Goal: Communication & Community: Answer question/provide support

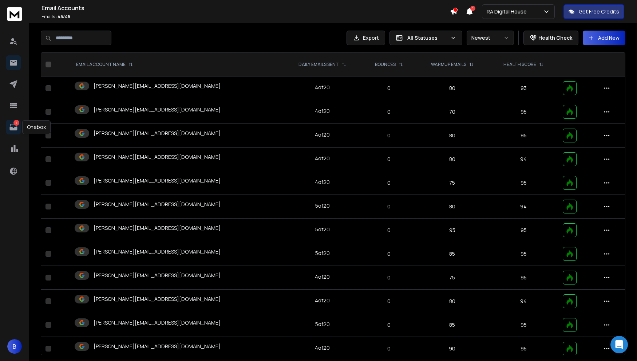
click at [12, 125] on icon at bounding box center [13, 127] width 9 height 9
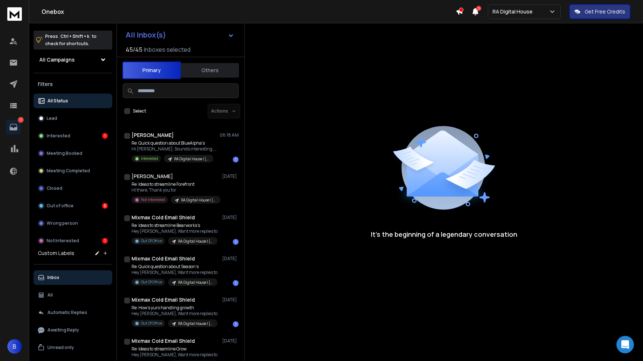
click at [62, 136] on p "Interested" at bounding box center [59, 136] width 24 height 6
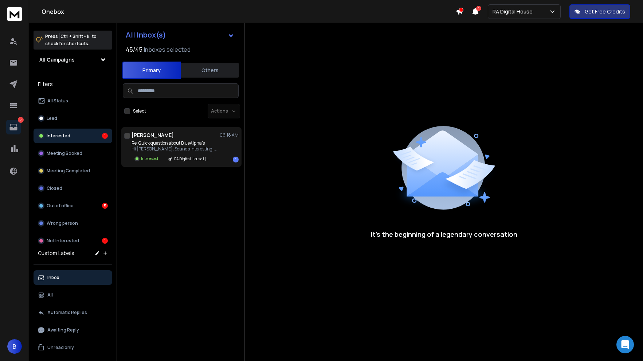
click at [155, 140] on div "[PERSON_NAME] 06:18 AM Re: Quick question about BlueAlpha’s Hi [PERSON_NAME], S…" at bounding box center [184, 146] width 107 height 31
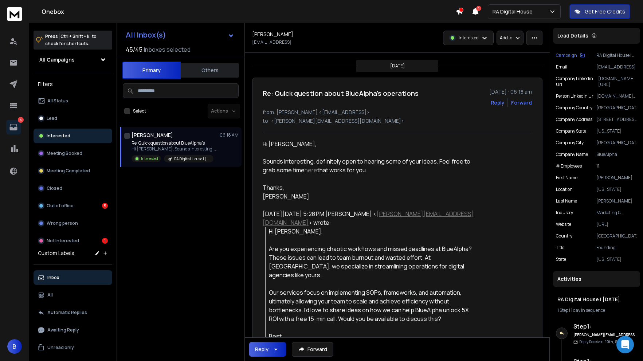
click at [337, 175] on div at bounding box center [369, 178] width 213 height 9
click at [312, 171] on link "here" at bounding box center [310, 170] width 13 height 8
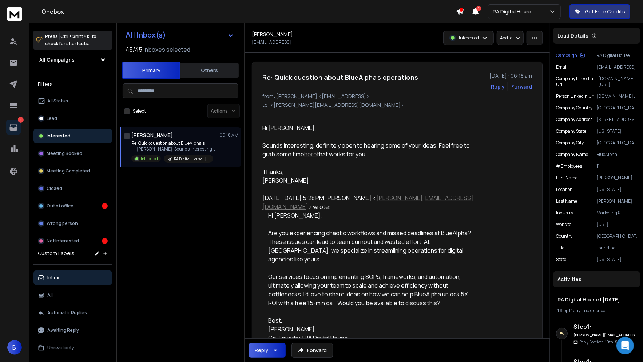
scroll to position [15, 0]
drag, startPoint x: 343, startPoint y: 76, endPoint x: 421, endPoint y: 78, distance: 77.9
click at [421, 78] on div "Re: Quick question about BlueAlpha’s operations [DATE] : 06:18 am Reply Forward" at bounding box center [398, 82] width 270 height 19
copy h1 "BlueAlpha’s operations"
click at [427, 244] on div "Are you experiencing chaotic workflows and missed deadlines at BlueAlpha? These…" at bounding box center [372, 246] width 206 height 35
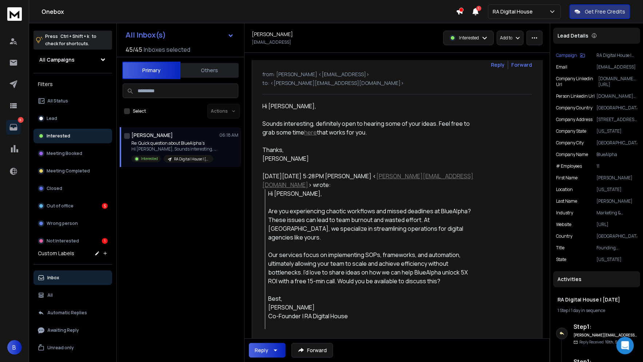
scroll to position [88, 0]
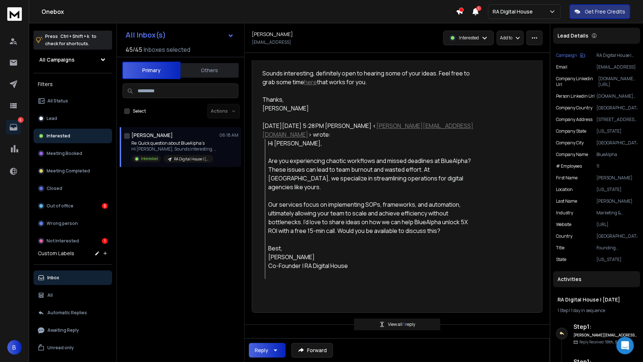
click at [267, 343] on button "Reply" at bounding box center [267, 350] width 37 height 15
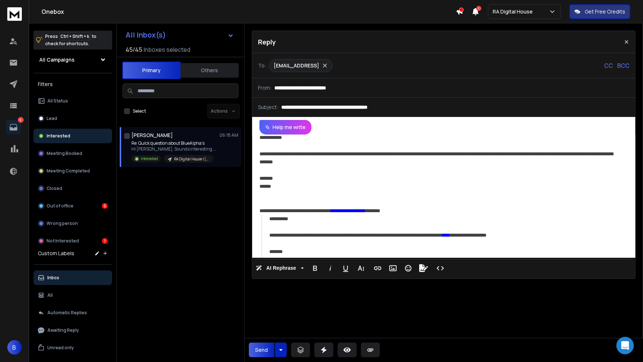
scroll to position [7, 0]
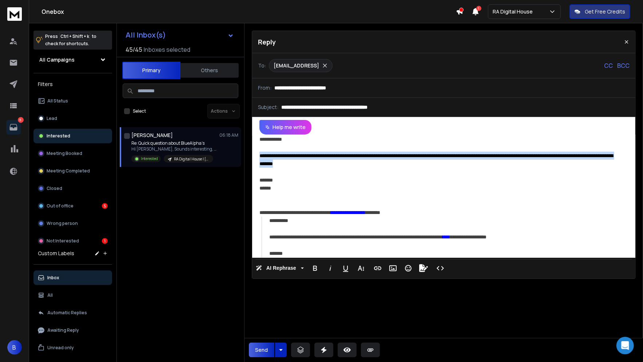
drag, startPoint x: 365, startPoint y: 166, endPoint x: 258, endPoint y: 156, distance: 107.5
click at [258, 156] on div "**********" at bounding box center [443, 195] width 382 height 123
click at [355, 161] on div "**********" at bounding box center [441, 159] width 362 height 16
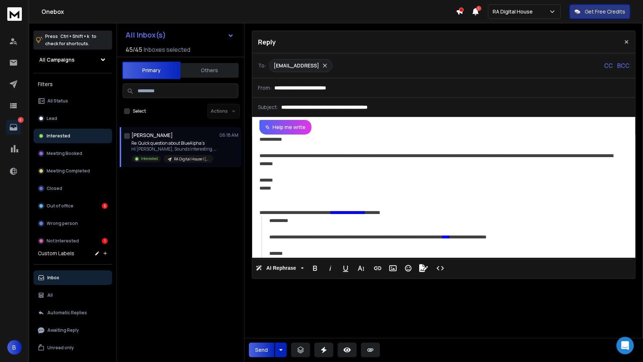
click at [333, 163] on div "**********" at bounding box center [441, 159] width 362 height 16
click at [403, 166] on div "**********" at bounding box center [441, 159] width 362 height 16
click at [403, 169] on div at bounding box center [443, 171] width 367 height 8
click at [325, 177] on div "*******" at bounding box center [441, 180] width 362 height 8
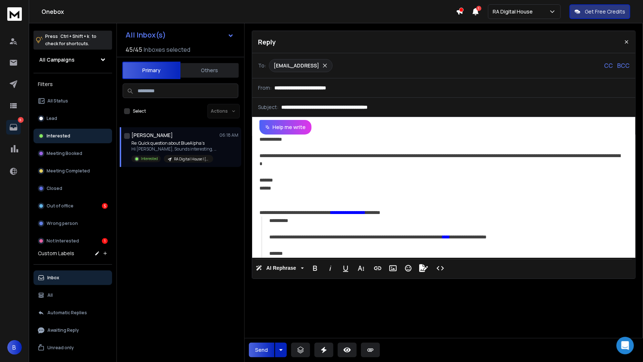
click at [302, 171] on div at bounding box center [443, 171] width 367 height 8
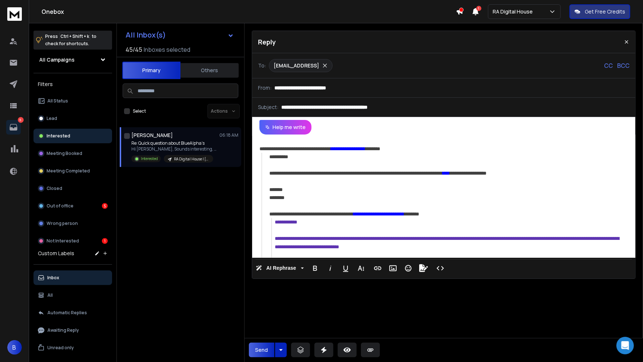
scroll to position [0, 0]
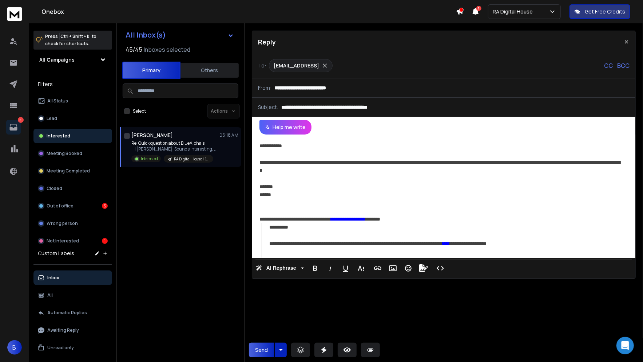
click at [385, 141] on div "**********" at bounding box center [443, 195] width 382 height 123
click at [285, 168] on div "**********" at bounding box center [441, 166] width 362 height 16
click at [348, 174] on div "**********" at bounding box center [441, 166] width 362 height 16
click at [368, 179] on div at bounding box center [443, 178] width 367 height 8
click at [265, 350] on button "Send" at bounding box center [261, 349] width 25 height 15
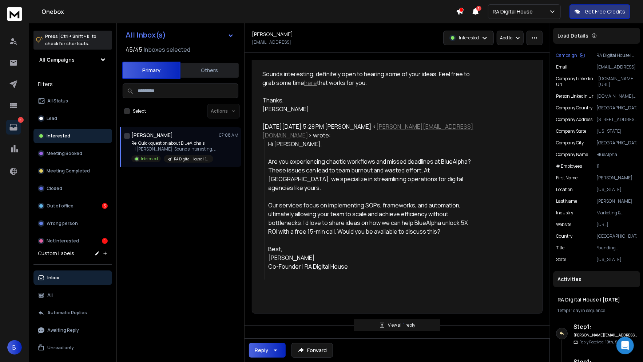
scroll to position [88, 0]
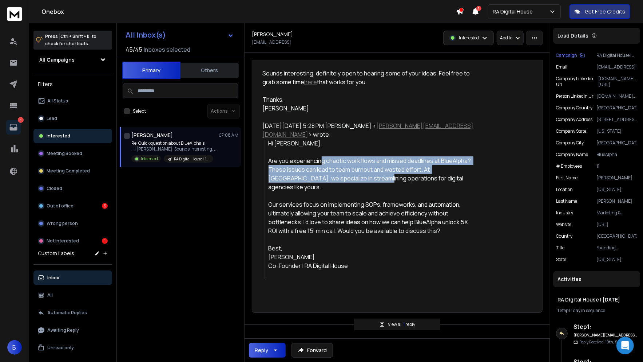
drag, startPoint x: 324, startPoint y: 162, endPoint x: 355, endPoint y: 179, distance: 34.9
click at [355, 179] on div "Are you experiencing chaotic workflows and missed deadlines at BlueAlpha? These…" at bounding box center [372, 173] width 206 height 35
click at [355, 180] on div "Are you experiencing chaotic workflows and missed deadlines at BlueAlpha? These…" at bounding box center [372, 173] width 206 height 35
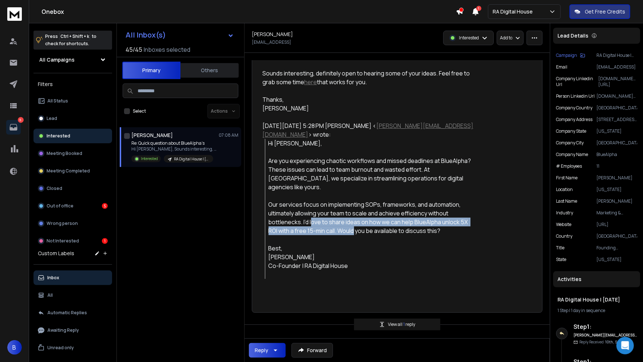
drag, startPoint x: 312, startPoint y: 210, endPoint x: 355, endPoint y: 218, distance: 43.0
click at [355, 218] on div "Our services focus on implementing SOPs, frameworks, and automation, ultimately…" at bounding box center [372, 217] width 206 height 35
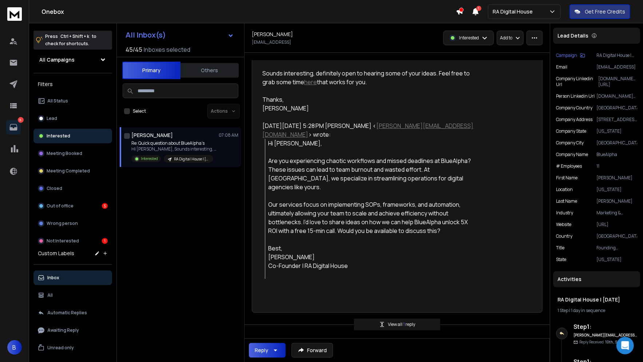
click at [181, 220] on div "All Inbox(s) 45 / 45 Inboxes selected Primary Others Select Actions [PERSON_NAM…" at bounding box center [180, 204] width 127 height 362
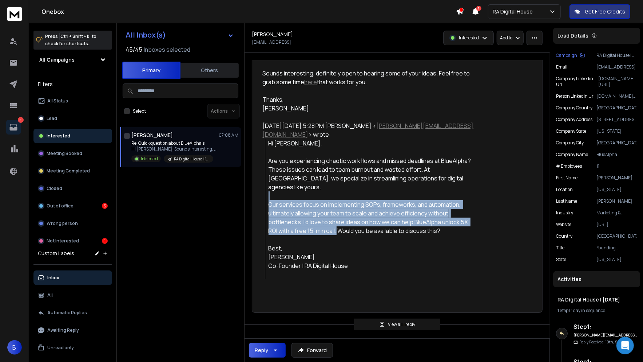
drag, startPoint x: 319, startPoint y: 184, endPoint x: 338, endPoint y: 222, distance: 42.0
click at [338, 222] on div "Hi [PERSON_NAME], Are you experiencing chaotic workflows and missed deadlines a…" at bounding box center [372, 204] width 206 height 131
click at [338, 222] on div "Our services focus on implementing SOPs, frameworks, and automation, ultimately…" at bounding box center [372, 217] width 206 height 35
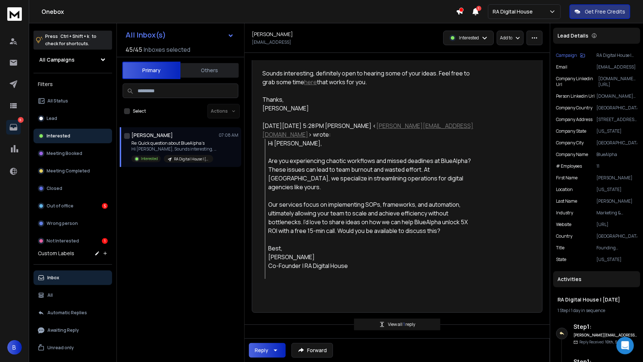
click at [303, 213] on div "Our services focus on implementing SOPs, frameworks, and automation, ultimately…" at bounding box center [372, 217] width 206 height 35
click at [131, 242] on div "All Inbox(s) 45 / 45 Inboxes selected Primary Others Select Actions [PERSON_NAM…" at bounding box center [180, 203] width 127 height 361
click at [405, 320] on p "View all 1 reply" at bounding box center [401, 323] width 27 height 6
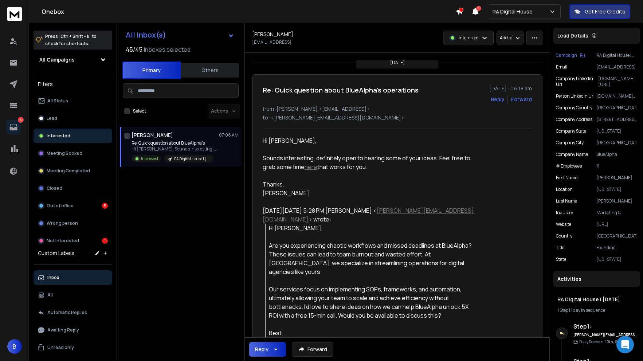
scroll to position [0, 0]
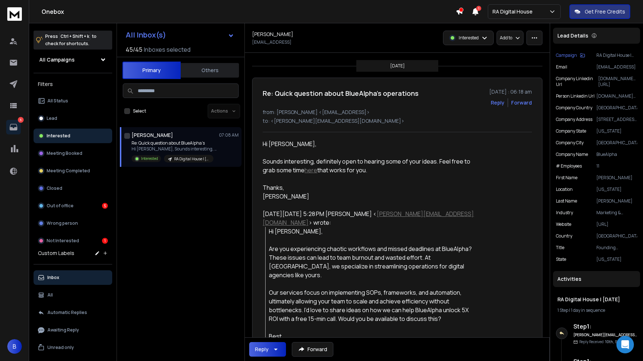
click at [172, 240] on div "All Inbox(s) 45 / 45 Inboxes selected Primary Others Select Actions [PERSON_NAM…" at bounding box center [180, 203] width 127 height 361
click at [63, 288] on button "All" at bounding box center [72, 295] width 79 height 15
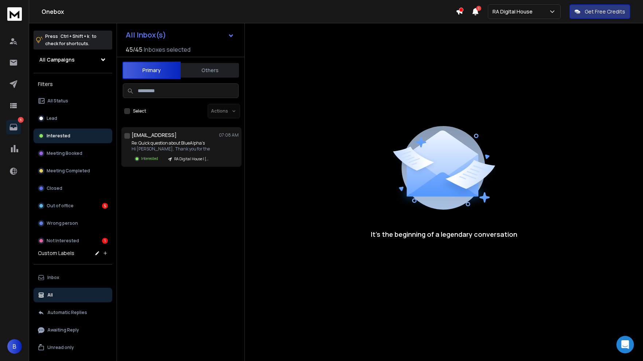
click at [162, 138] on h1 "[EMAIL_ADDRESS]" at bounding box center [153, 134] width 45 height 7
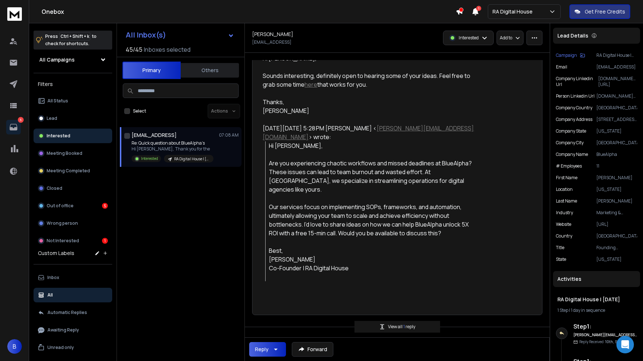
scroll to position [89, 0]
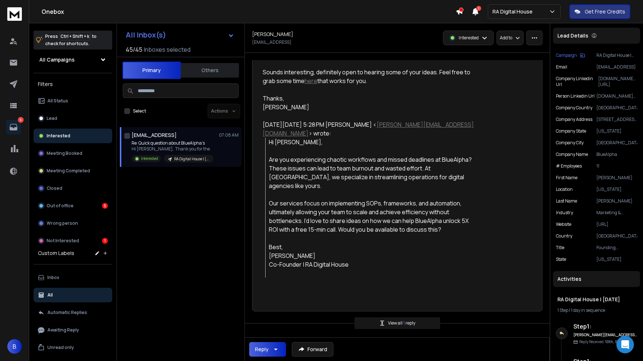
click at [403, 320] on span "1" at bounding box center [404, 323] width 2 height 6
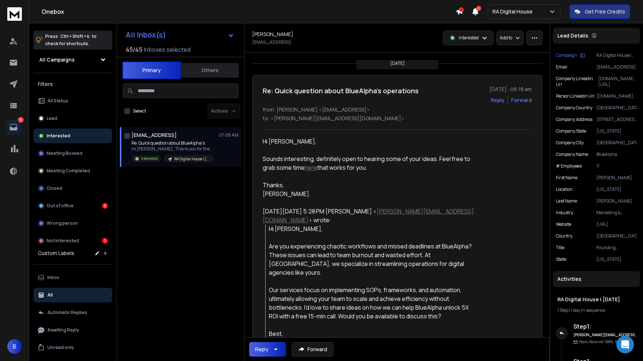
scroll to position [0, 0]
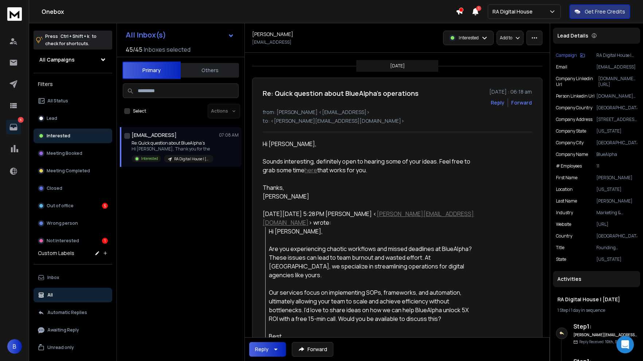
click at [390, 111] on p "from: [PERSON_NAME] <[EMAIL_ADDRESS]>" at bounding box center [397, 112] width 269 height 7
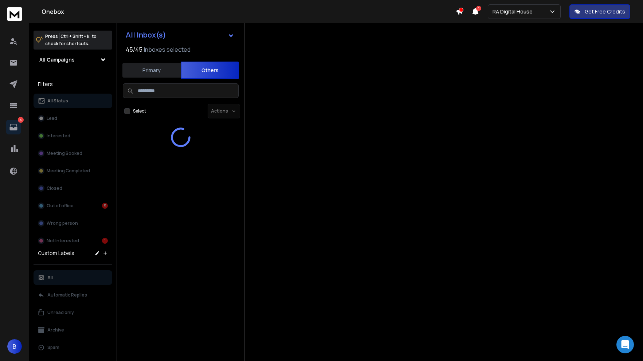
click at [203, 74] on button "Others" at bounding box center [210, 70] width 58 height 17
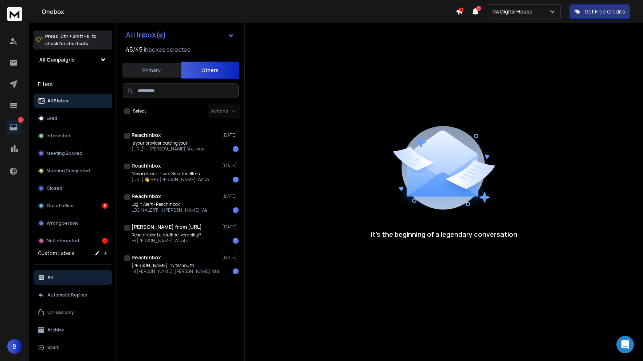
click at [153, 74] on button "Primary" at bounding box center [151, 70] width 58 height 16
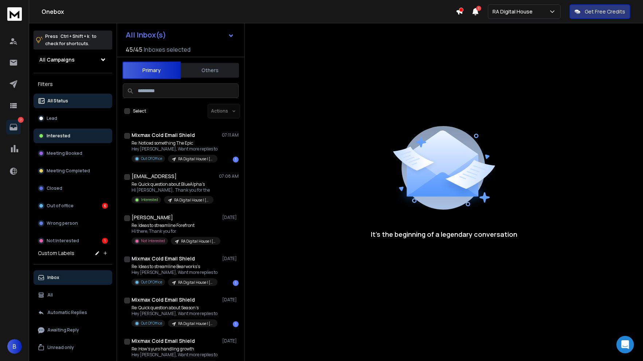
click at [75, 138] on button "Interested" at bounding box center [72, 136] width 79 height 15
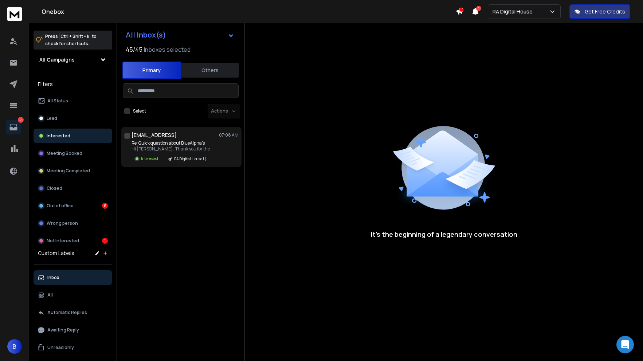
click at [193, 146] on p "Hi [PERSON_NAME], Thank you for the" at bounding box center [172, 149] width 82 height 6
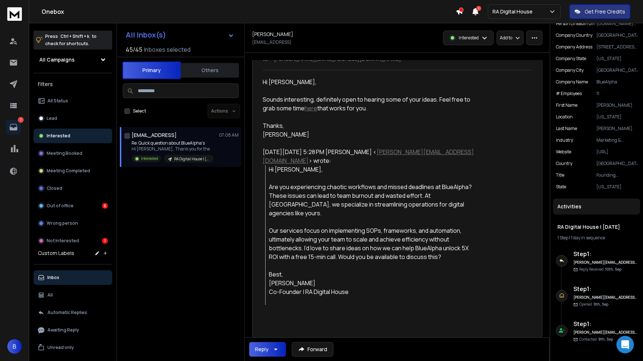
scroll to position [89, 0]
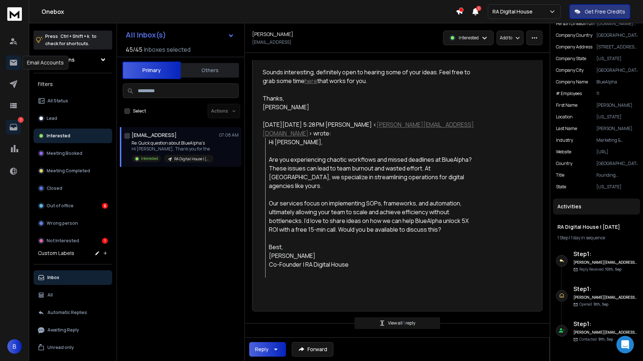
click at [13, 59] on icon at bounding box center [13, 62] width 9 height 9
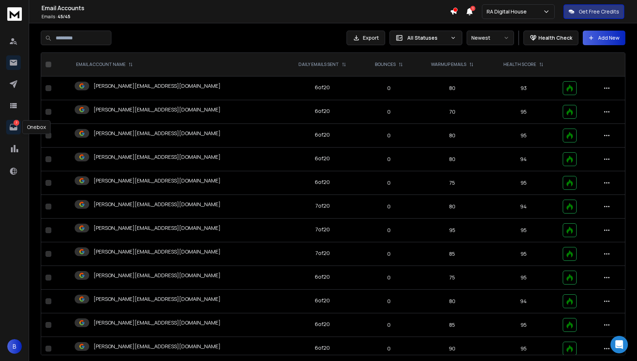
click at [8, 130] on link "7" at bounding box center [13, 127] width 15 height 15
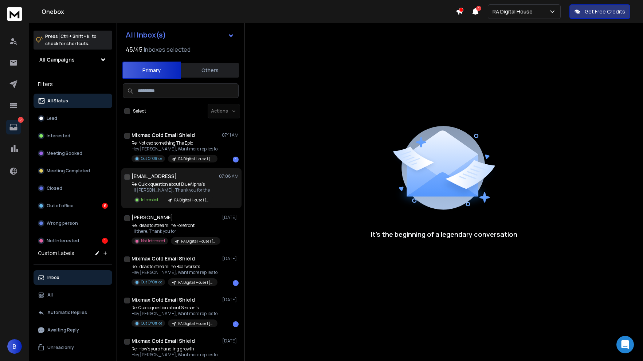
click at [185, 182] on p "Re: Quick question about BlueAlpha’s" at bounding box center [172, 184] width 82 height 6
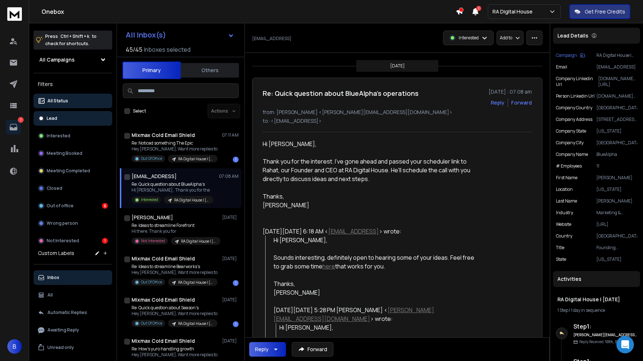
click at [73, 113] on button "Lead" at bounding box center [72, 118] width 79 height 15
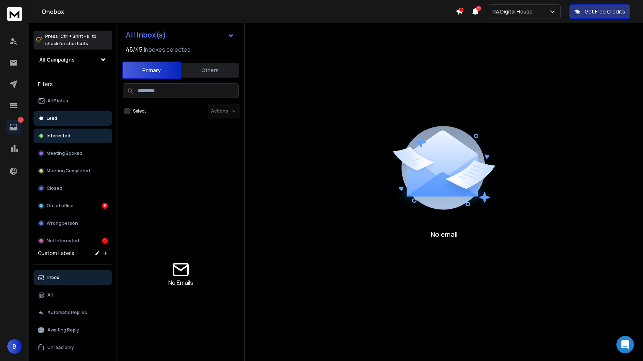
click at [80, 133] on button "Interested" at bounding box center [72, 136] width 79 height 15
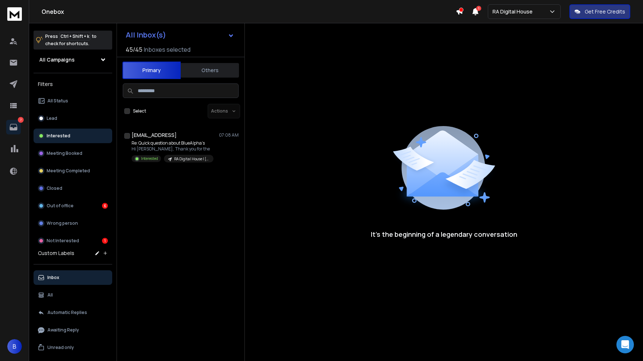
click at [203, 255] on div "All Inbox(s) 45 / 45 Inboxes selected Primary Others Select Actions [EMAIL_ADDR…" at bounding box center [180, 203] width 127 height 361
